Goal: Information Seeking & Learning: Check status

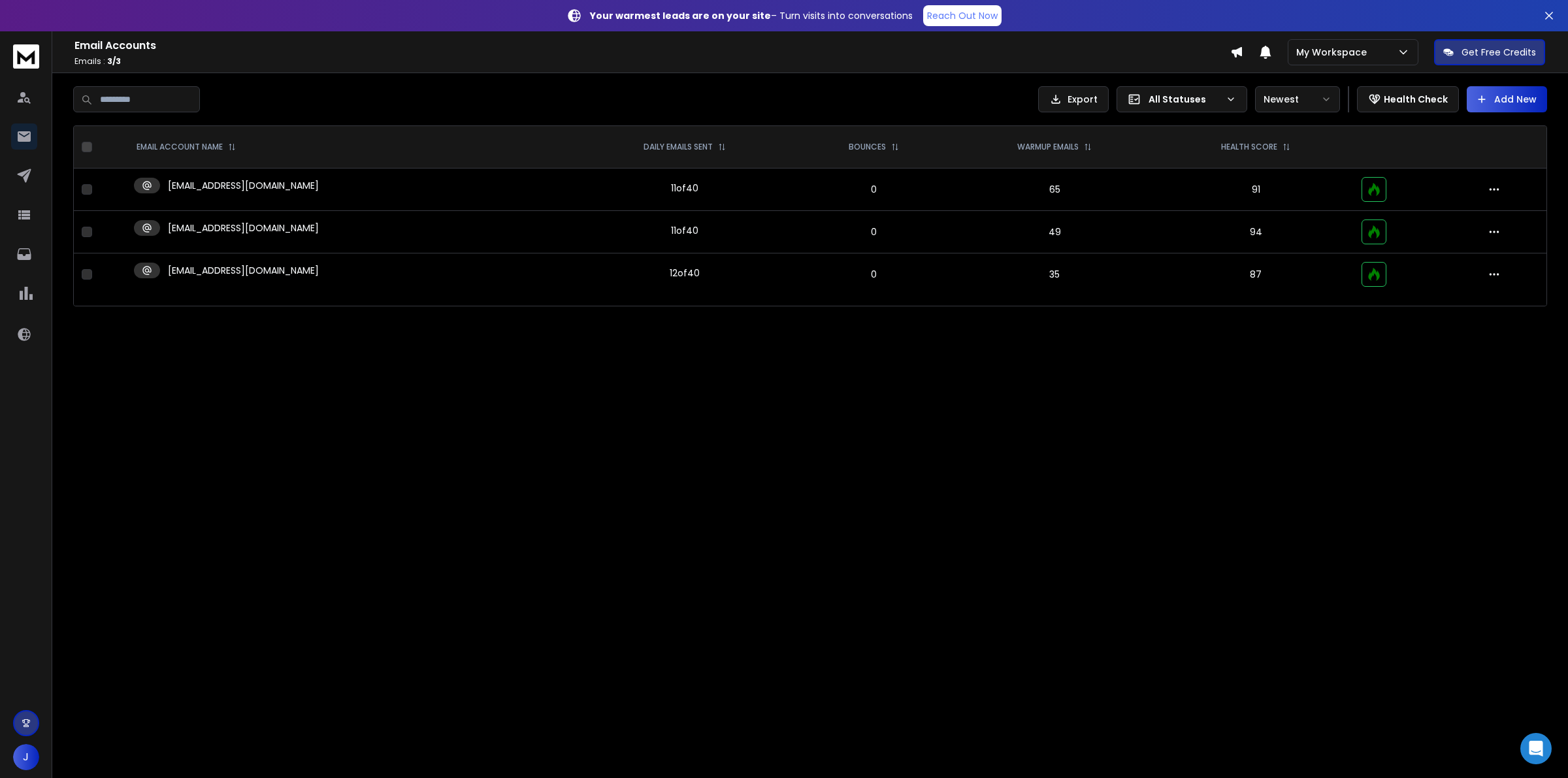
click at [1552, 14] on icon at bounding box center [1549, 16] width 12 height 12
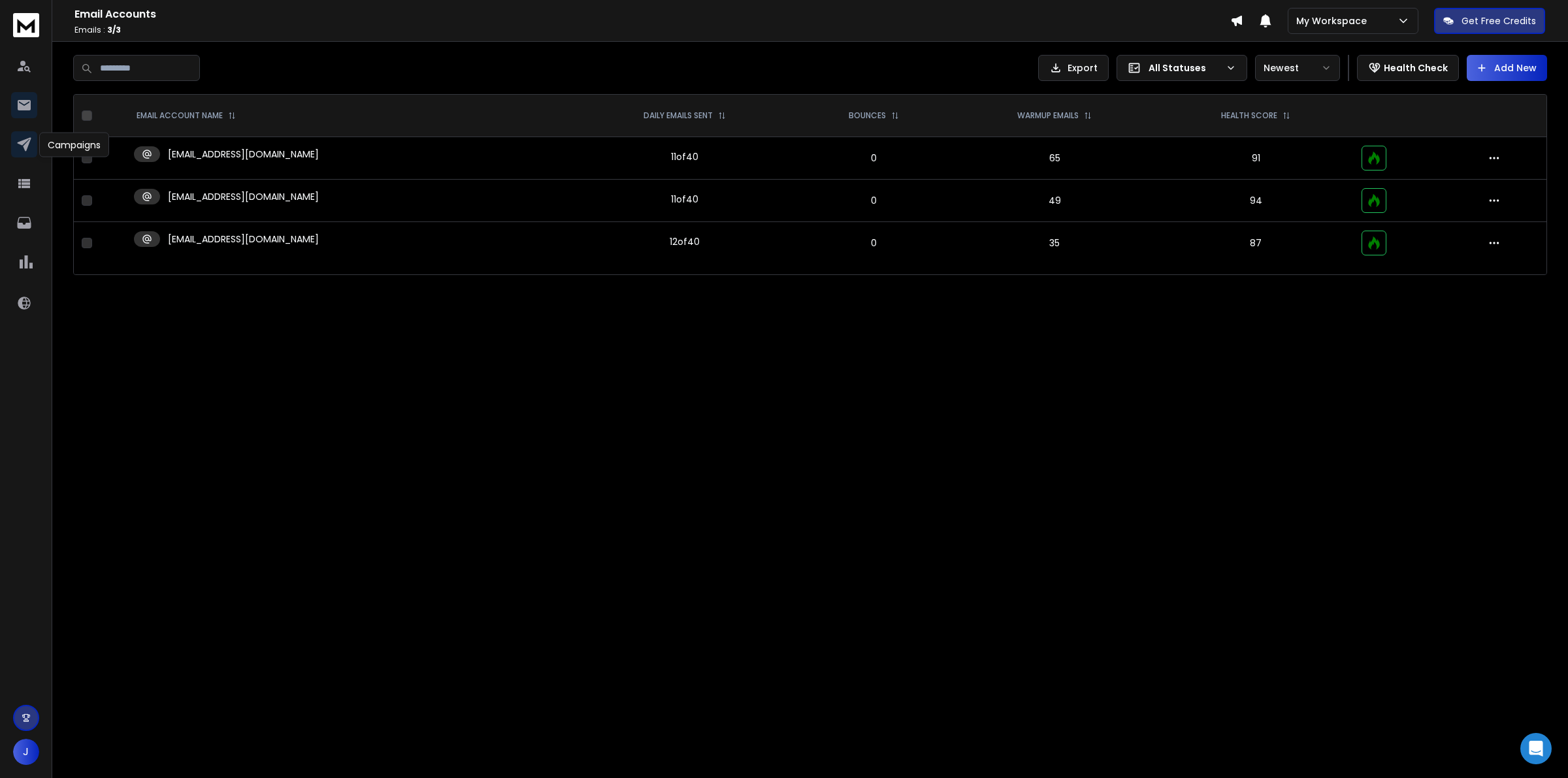
click at [24, 145] on icon at bounding box center [25, 144] width 16 height 16
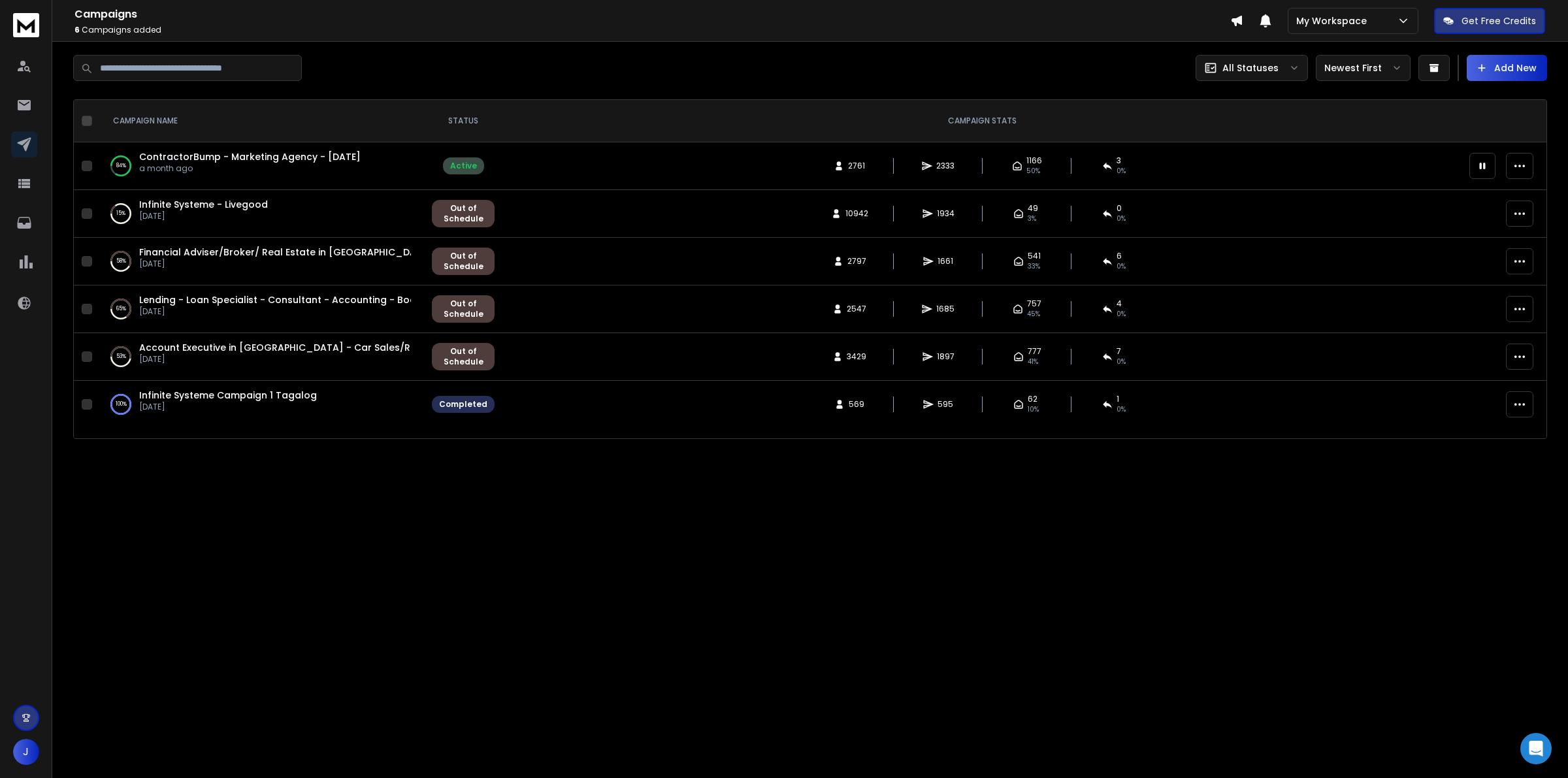
click at [211, 157] on span "ContractorBump - Marketing Agency - [DATE]" at bounding box center [250, 157] width 222 height 13
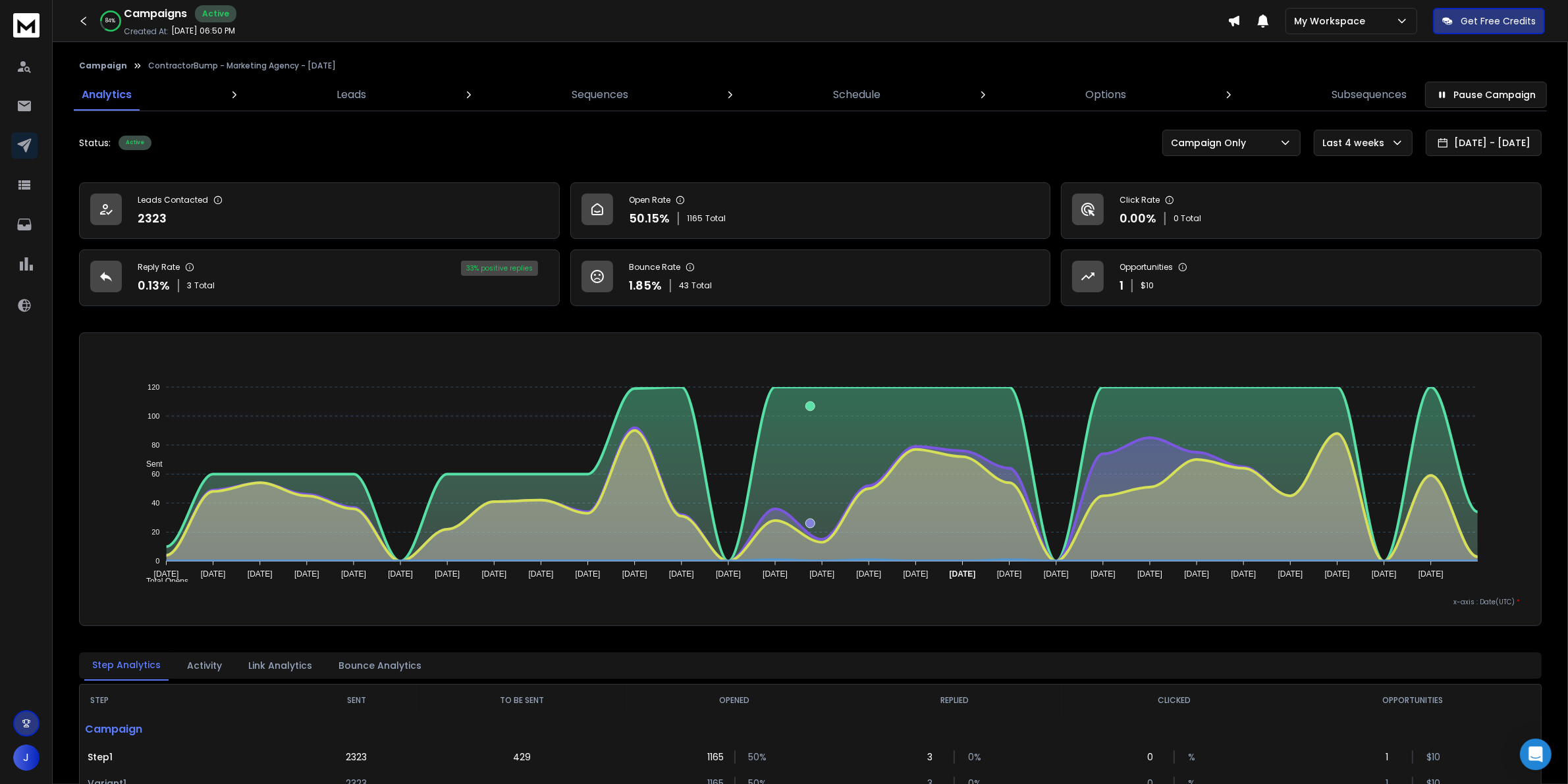
scroll to position [39, 0]
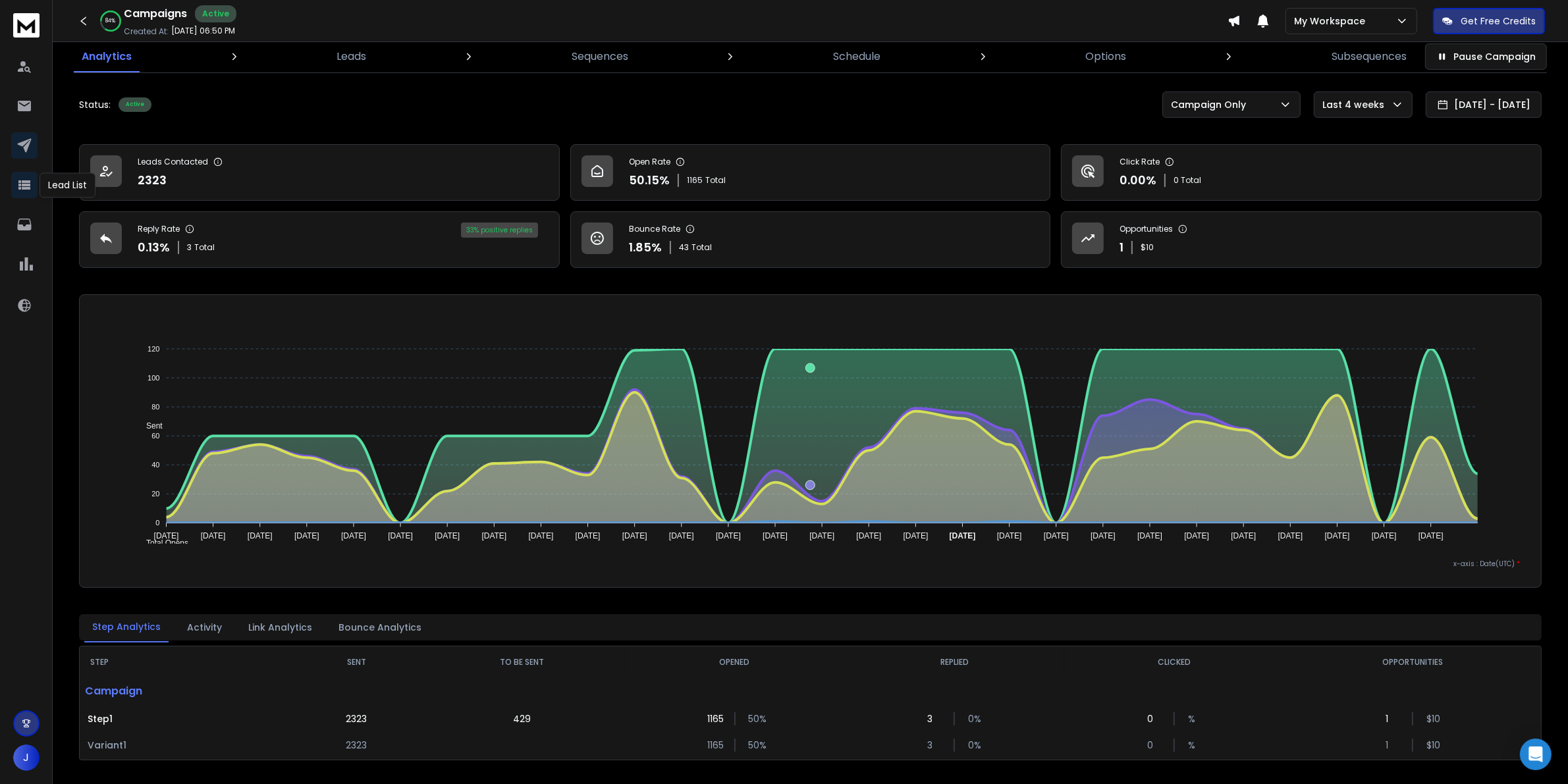
click at [24, 189] on icon at bounding box center [24, 185] width 12 height 9
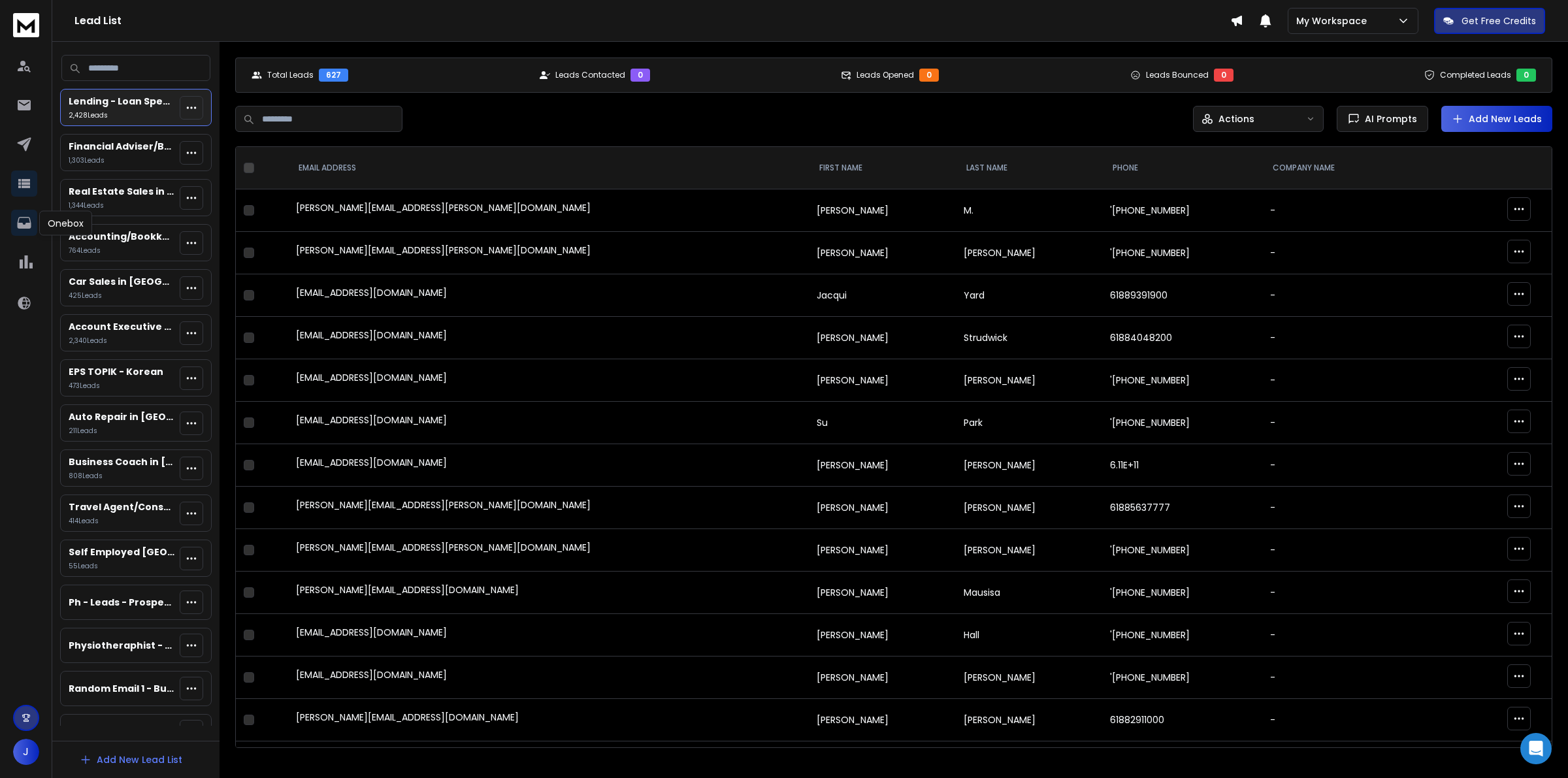
click at [26, 226] on icon at bounding box center [24, 222] width 14 height 12
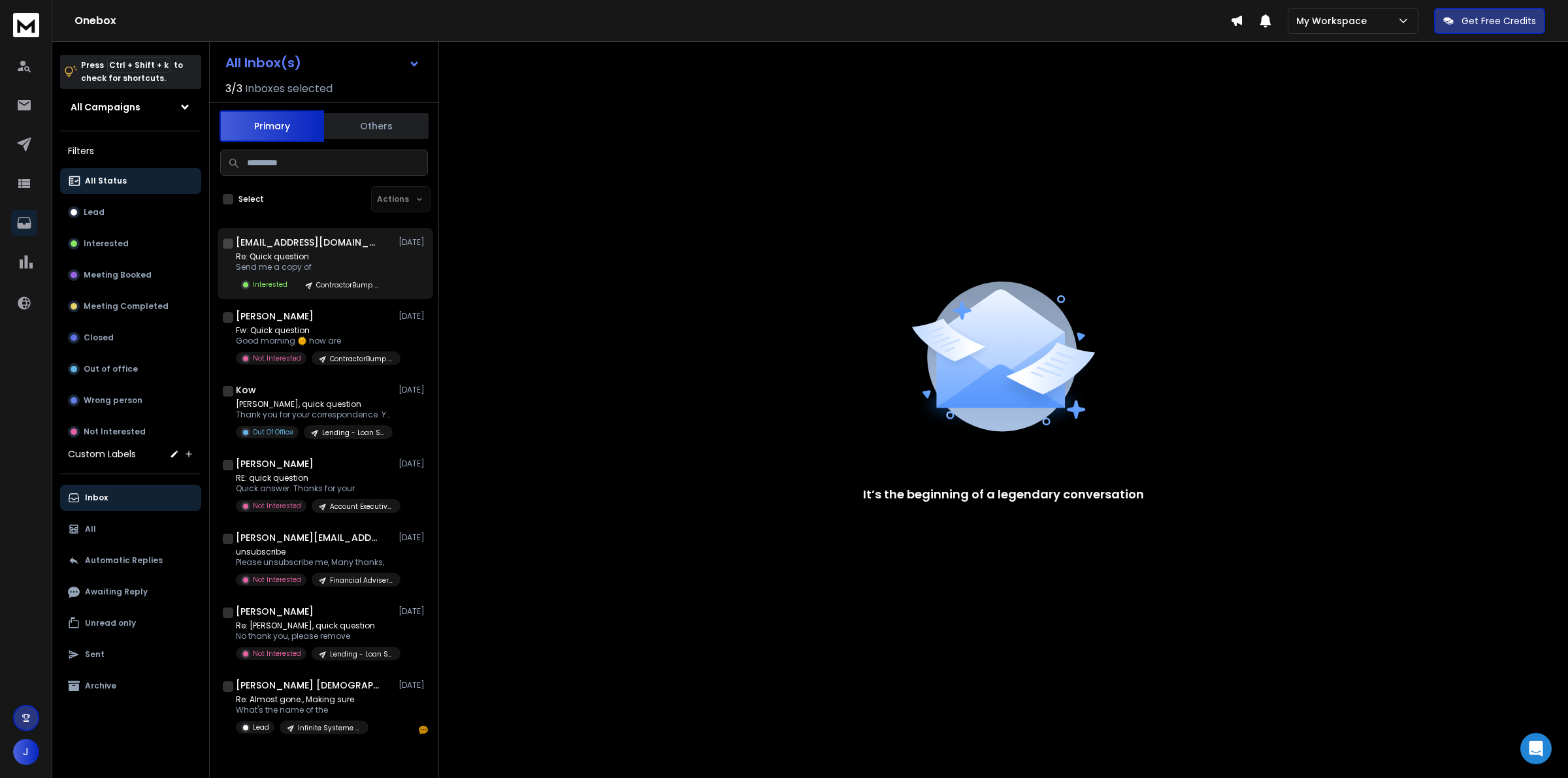
click at [330, 259] on p "Re: Quick question" at bounding box center [311, 256] width 151 height 10
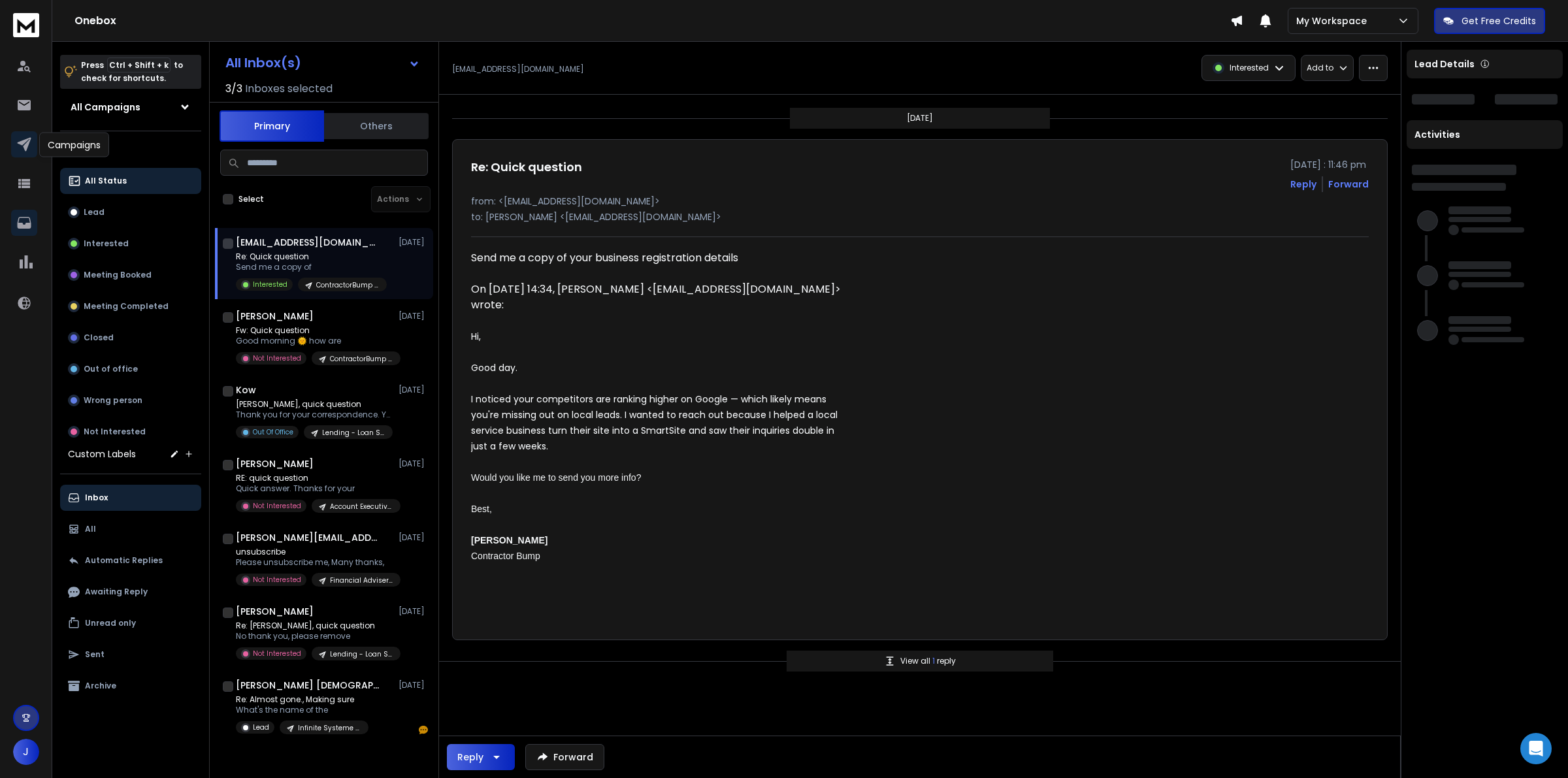
click at [21, 144] on icon at bounding box center [24, 144] width 14 height 14
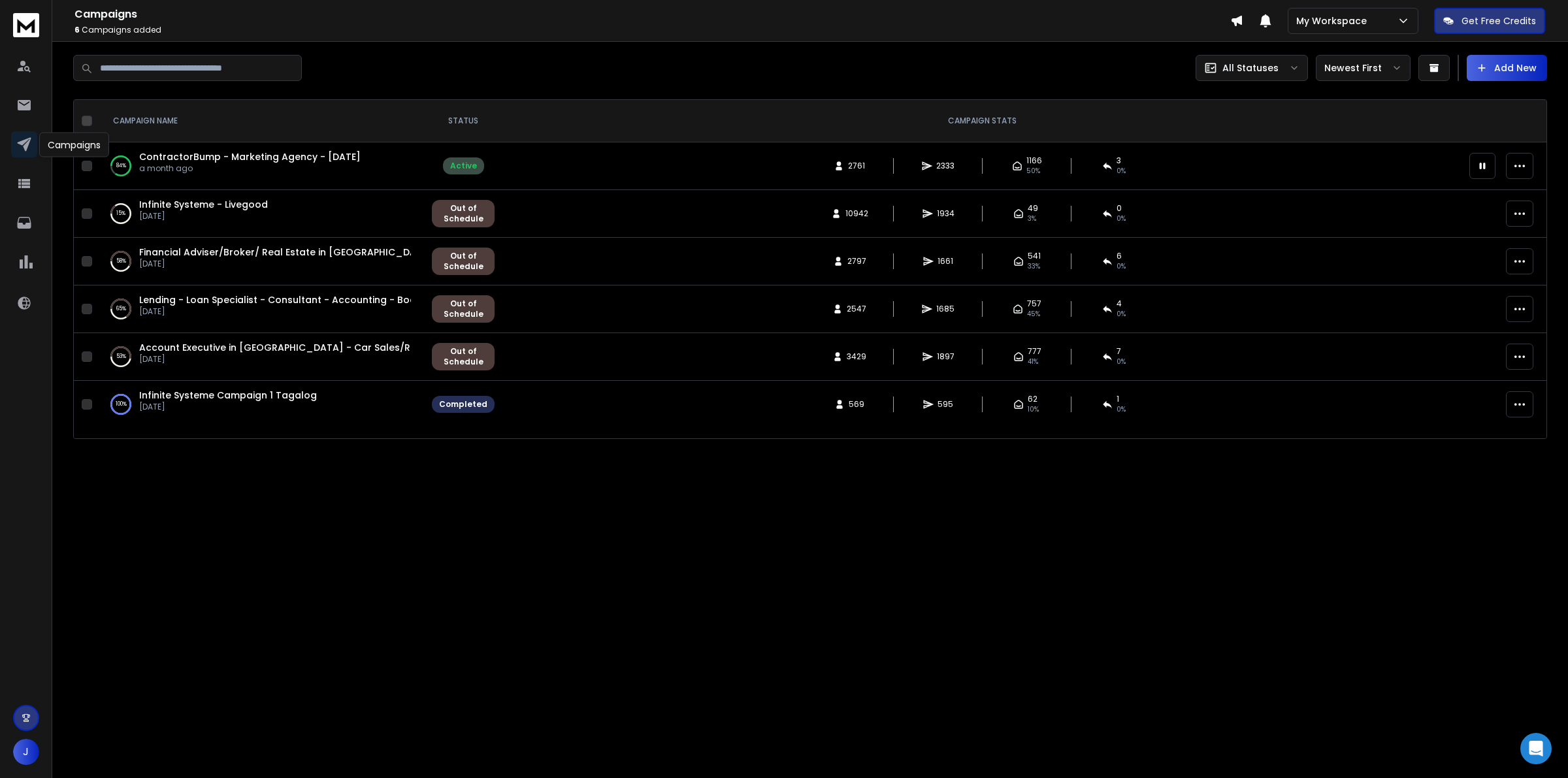
click at [24, 148] on icon at bounding box center [24, 144] width 14 height 14
click at [945, 167] on span "2333" at bounding box center [945, 165] width 18 height 10
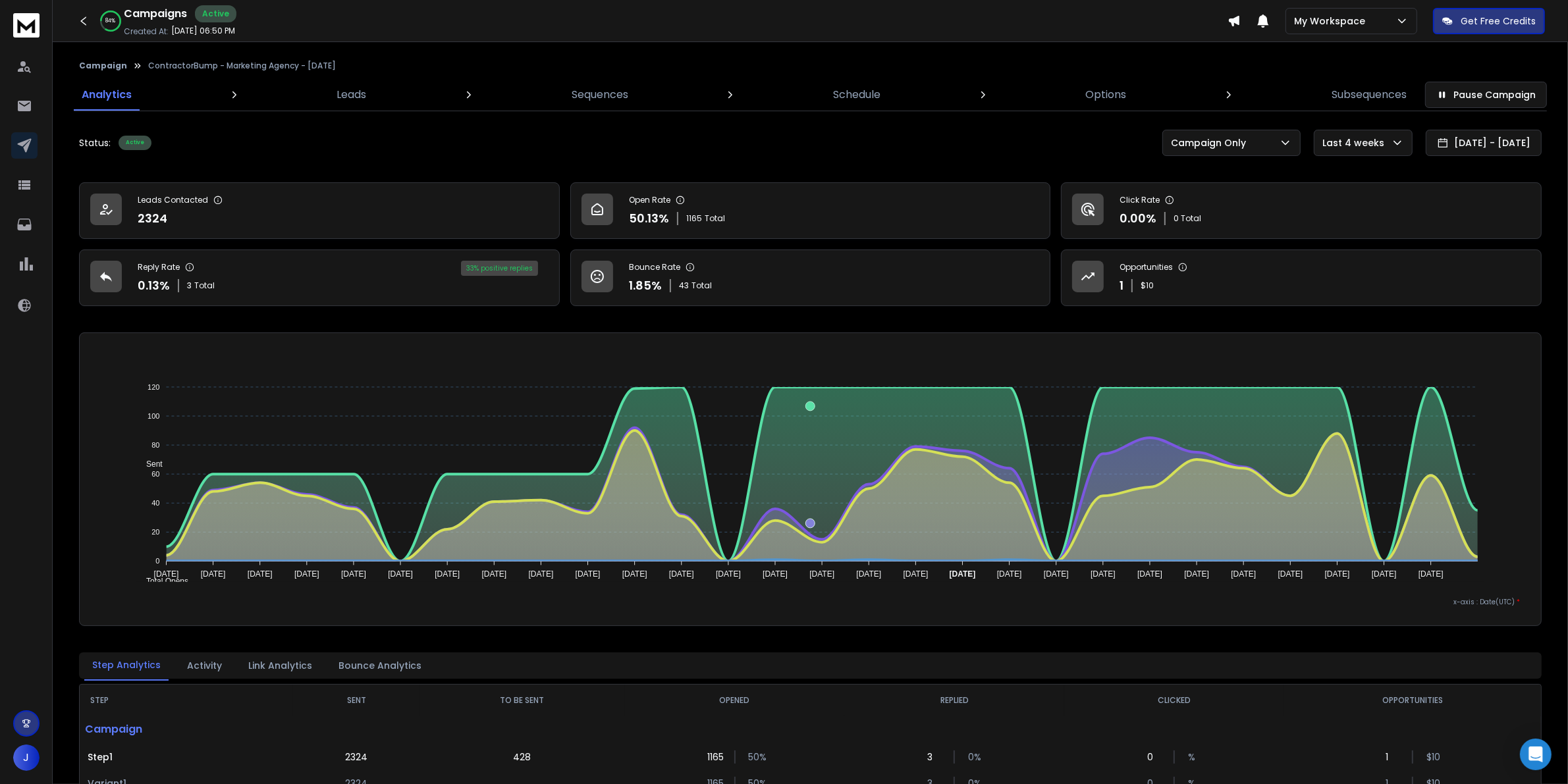
scroll to position [39, 0]
